Goal: Check status

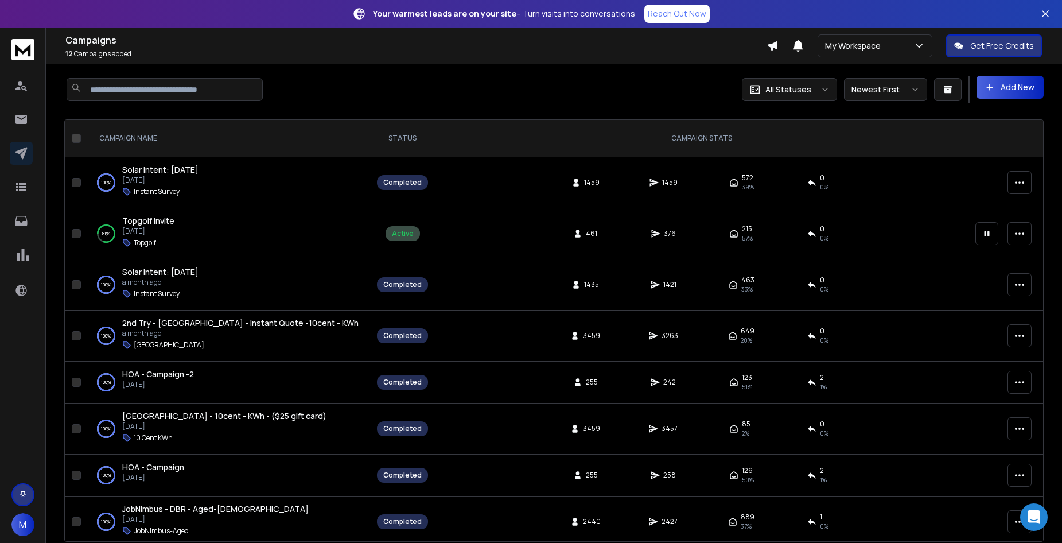
click at [167, 218] on span "Topgolf Invite" at bounding box center [148, 220] width 52 height 11
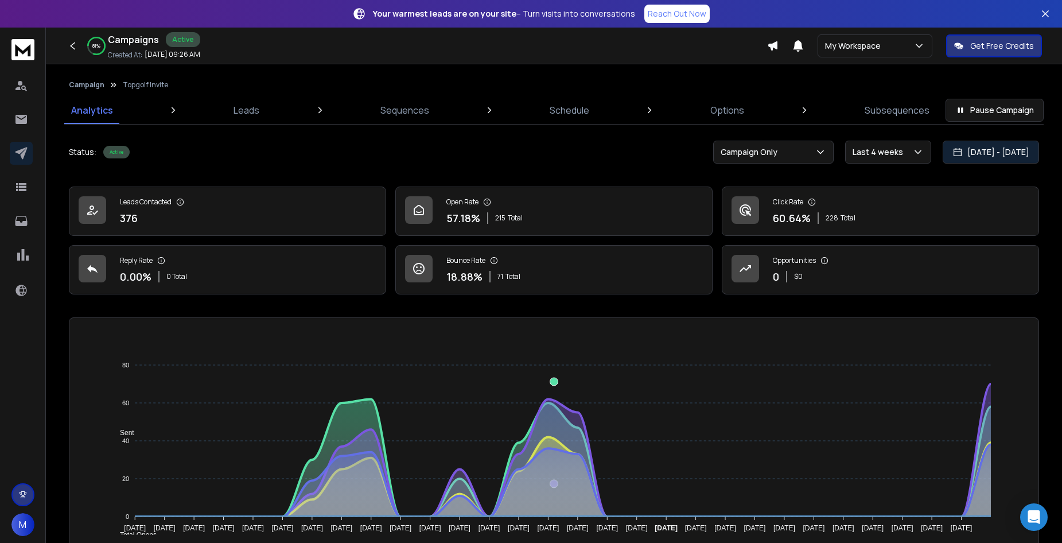
click at [1012, 150] on button "[DATE] - [DATE]" at bounding box center [990, 152] width 96 height 23
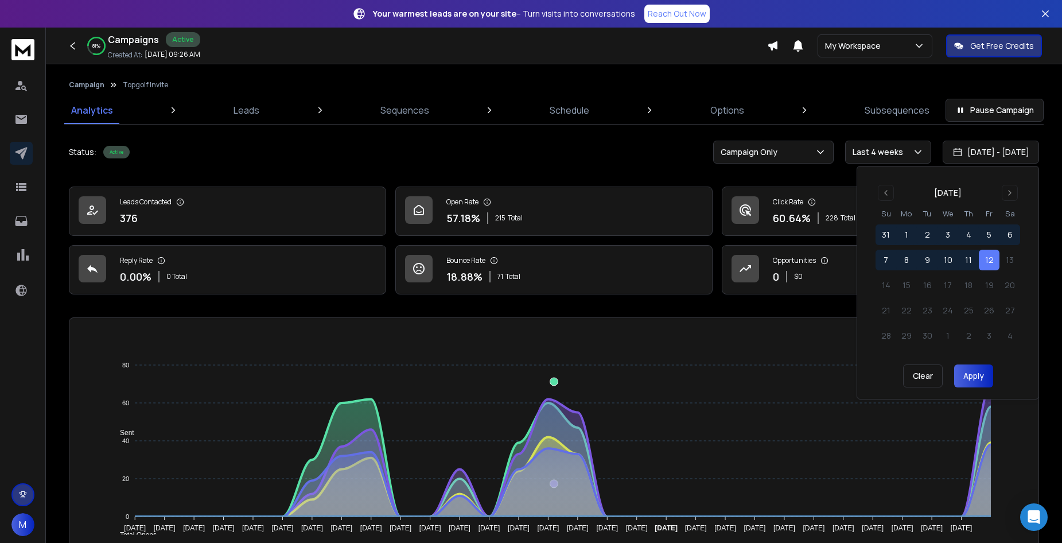
click at [988, 260] on button "12" at bounding box center [988, 259] width 21 height 21
click at [968, 374] on button "Apply" at bounding box center [973, 375] width 39 height 23
